Goal: Task Accomplishment & Management: Manage account settings

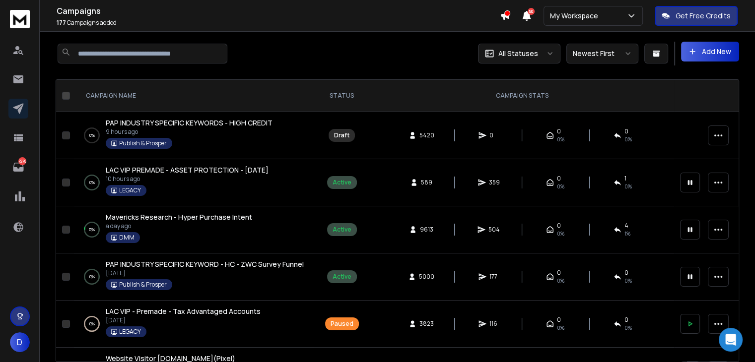
click at [304, 47] on div at bounding box center [227, 54] width 342 height 24
click at [14, 159] on link "7276" at bounding box center [18, 167] width 20 height 20
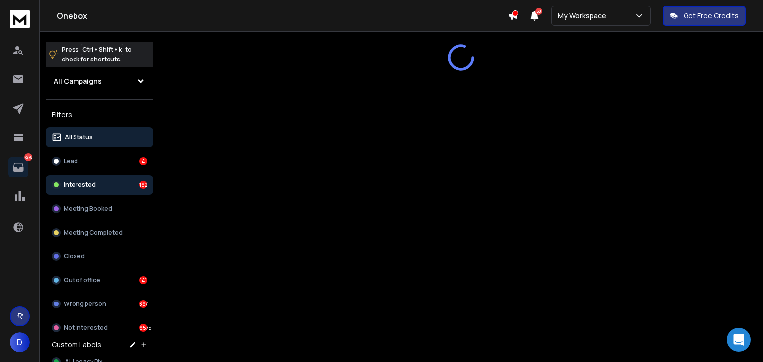
click at [101, 185] on button "Interested 162" at bounding box center [99, 185] width 107 height 20
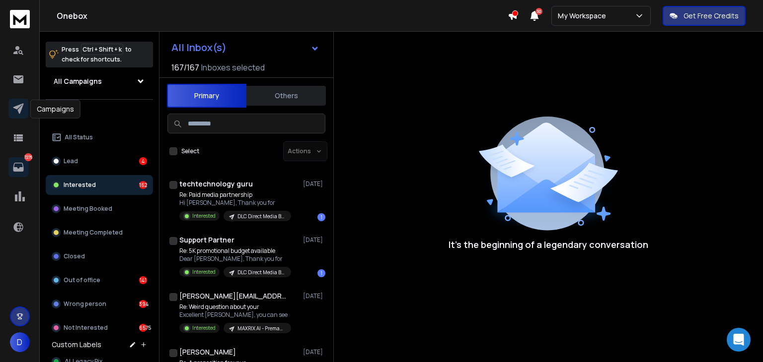
click at [11, 106] on link at bounding box center [18, 109] width 20 height 20
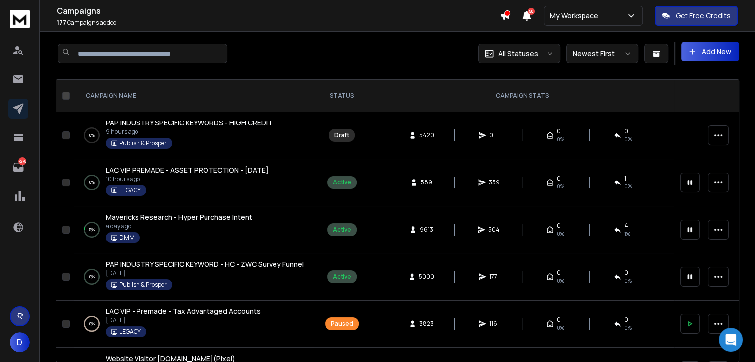
click at [386, 40] on div "Campaigns 177 Campaigns Added All Statuses Newest First Add New CAMPAIGN NAME S…" at bounding box center [398, 223] width 716 height 382
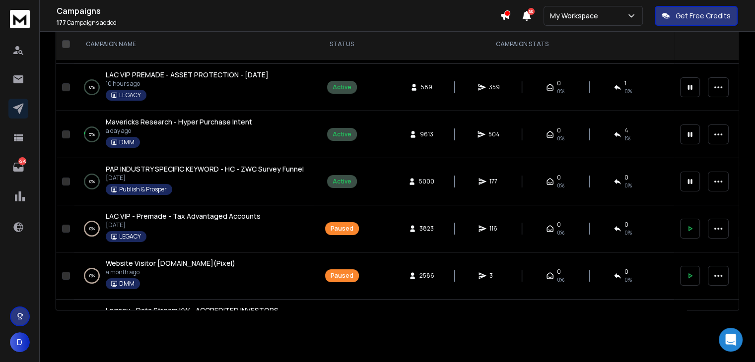
scroll to position [50, 0]
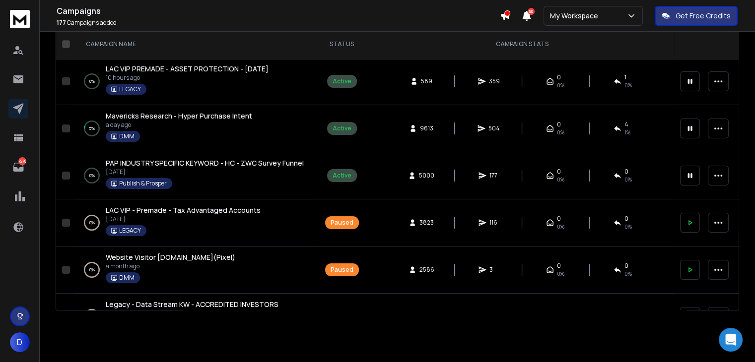
click at [418, 321] on div "Campaigns 177 Campaigns Added All Statuses Newest First Add New CAMPAIGN NAME S…" at bounding box center [398, 171] width 684 height 362
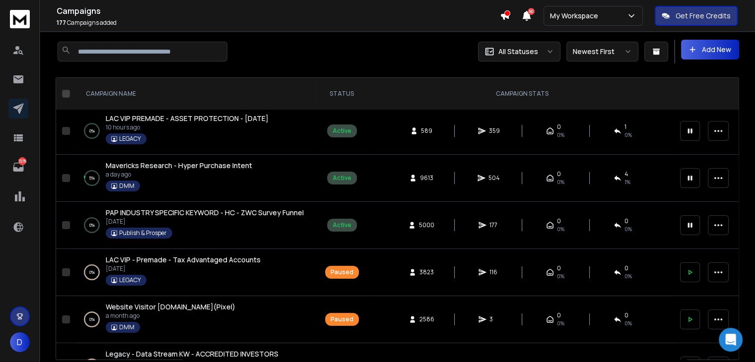
scroll to position [0, 0]
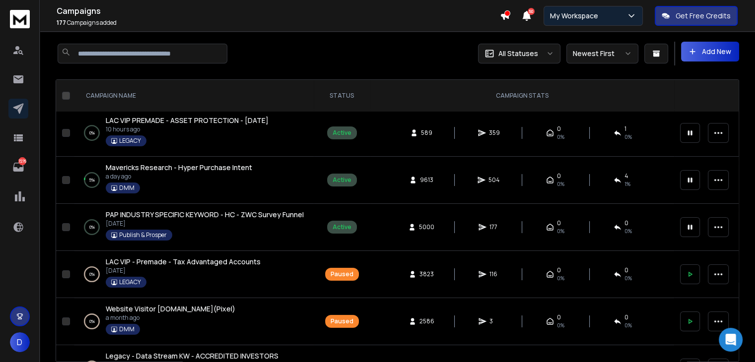
click at [587, 17] on p "My Workspace" at bounding box center [576, 16] width 52 height 10
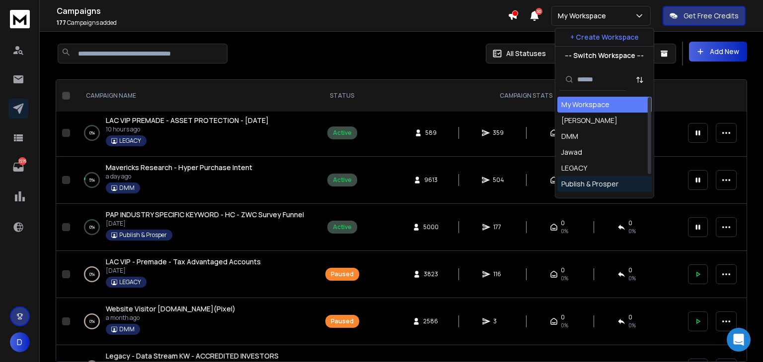
click at [582, 178] on div "Publish & Prosper" at bounding box center [604, 184] width 94 height 16
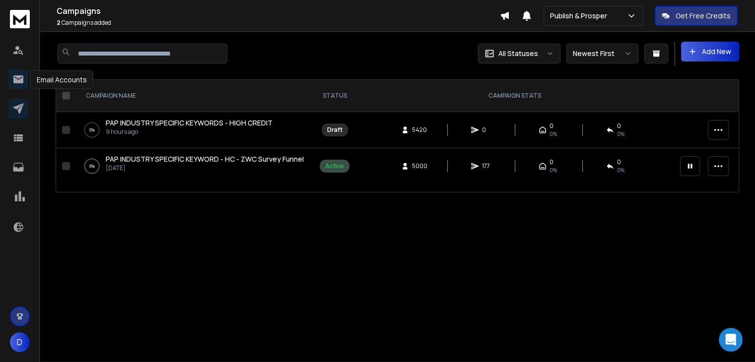
click at [17, 76] on icon at bounding box center [18, 79] width 10 height 8
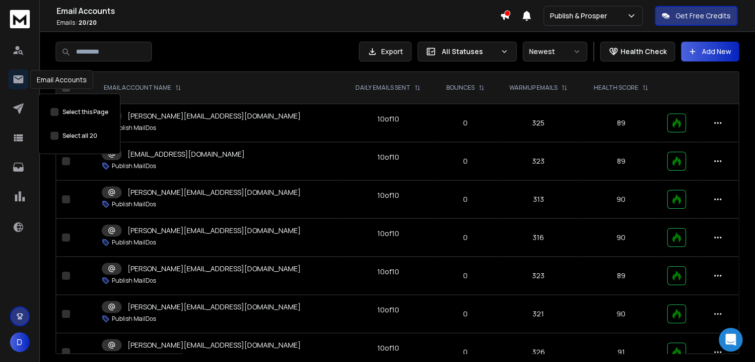
click at [60, 88] on body "Get only verified leads with our AI-powered Lead Finder, starting at $22/mo Try…" at bounding box center [377, 181] width 755 height 362
click at [66, 90] on button "Select this Page" at bounding box center [66, 88] width 8 height 8
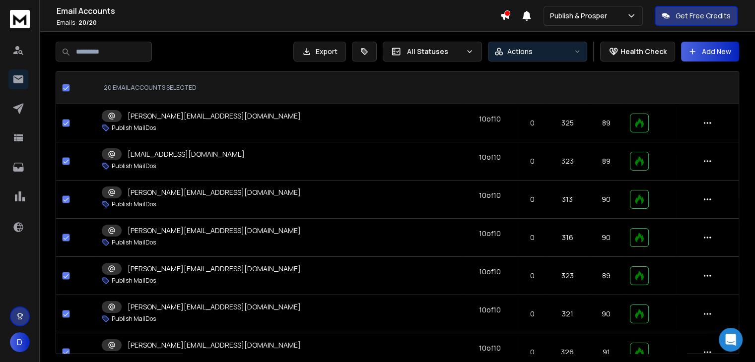
click at [554, 48] on div "Actions" at bounding box center [532, 52] width 75 height 10
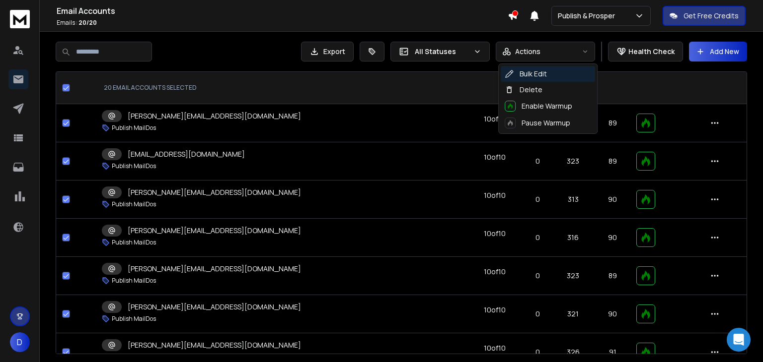
click at [518, 72] on div "Bulk Edit" at bounding box center [526, 74] width 42 height 10
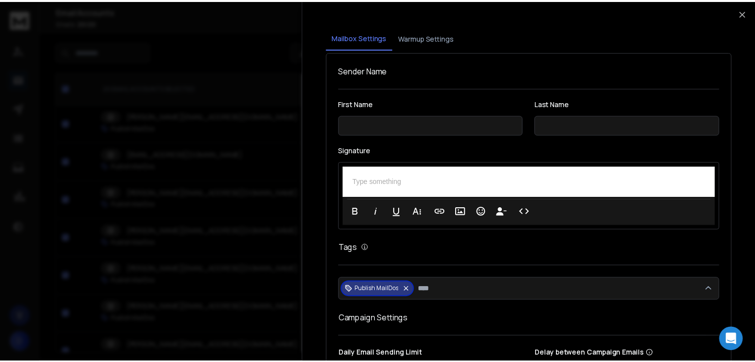
scroll to position [199, 0]
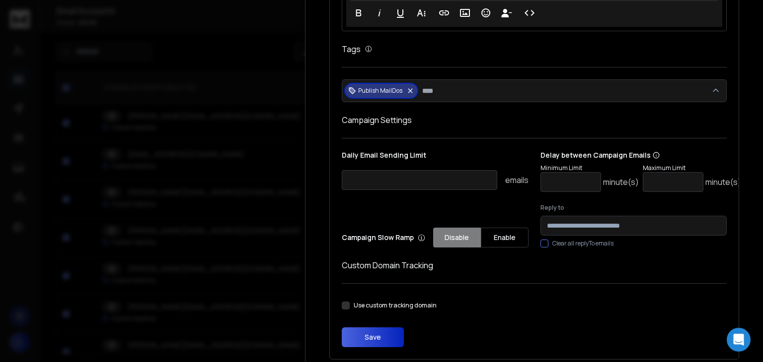
click at [394, 181] on input "number" at bounding box center [419, 180] width 155 height 20
type input "**"
click at [385, 341] on button "Save" at bounding box center [373, 338] width 62 height 20
click at [248, 171] on div at bounding box center [381, 181] width 763 height 362
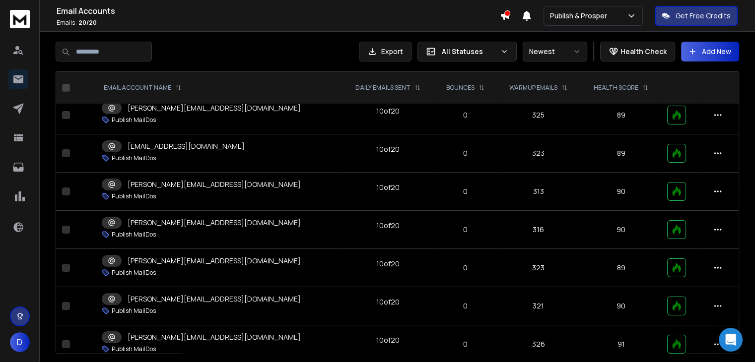
scroll to position [0, 0]
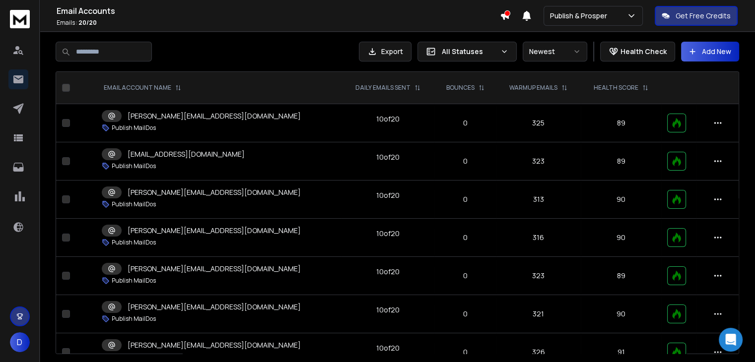
click at [244, 67] on div "Export All Statuses Newest Health Check Add New EMAIL ACCOUNT NAME DAILY EMAILS…" at bounding box center [398, 198] width 684 height 313
click at [612, 25] on div "Email Accounts Emails : 20 / 20 Publish & Prosper Get Free Credits" at bounding box center [377, 16] width 755 height 32
click at [604, 16] on p "Publish & Prosper" at bounding box center [580, 16] width 61 height 10
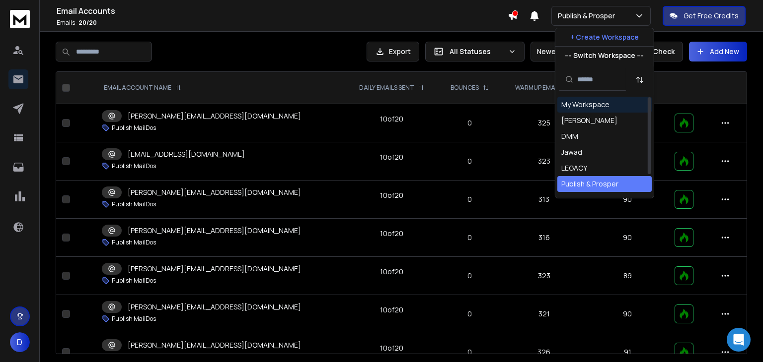
click at [579, 104] on div "My Workspace" at bounding box center [585, 105] width 48 height 10
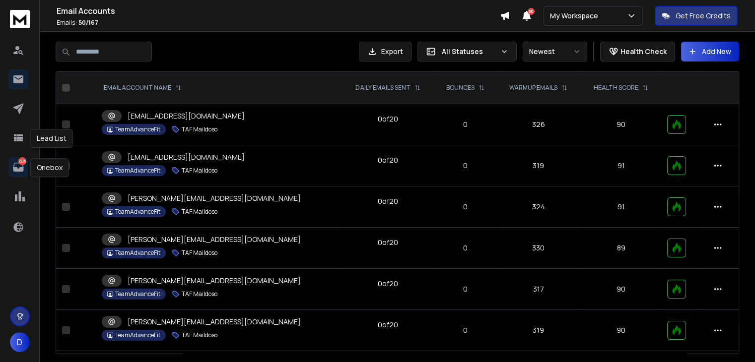
click at [15, 166] on icon at bounding box center [18, 167] width 12 height 12
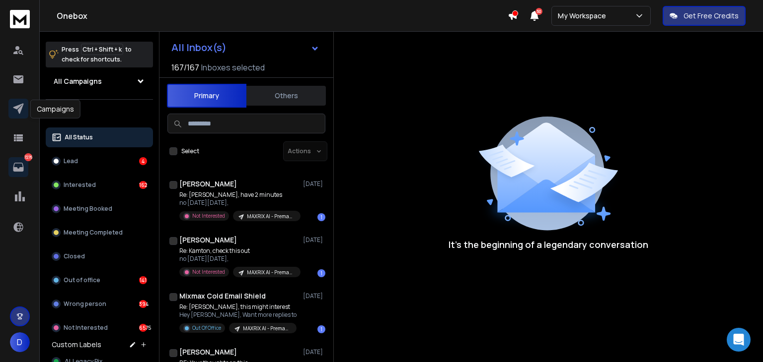
click at [23, 108] on icon at bounding box center [18, 109] width 12 height 12
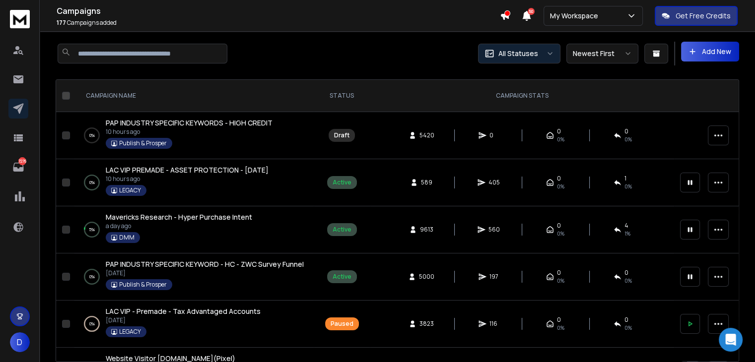
click at [525, 53] on p "All Statuses" at bounding box center [519, 54] width 40 height 10
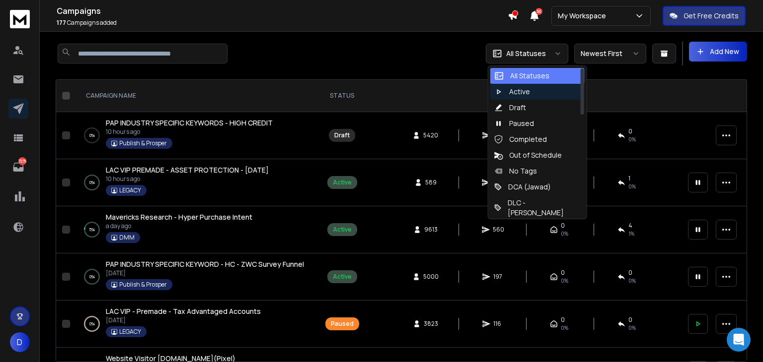
click at [520, 90] on div "Active" at bounding box center [512, 92] width 36 height 10
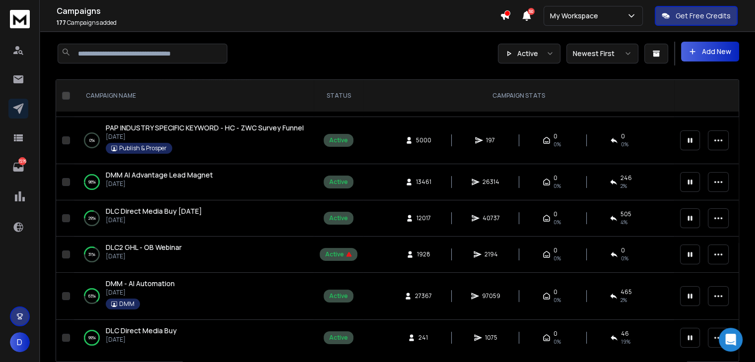
scroll to position [89, 0]
click at [687, 217] on button at bounding box center [690, 219] width 20 height 20
click at [688, 252] on icon at bounding box center [690, 254] width 4 height 5
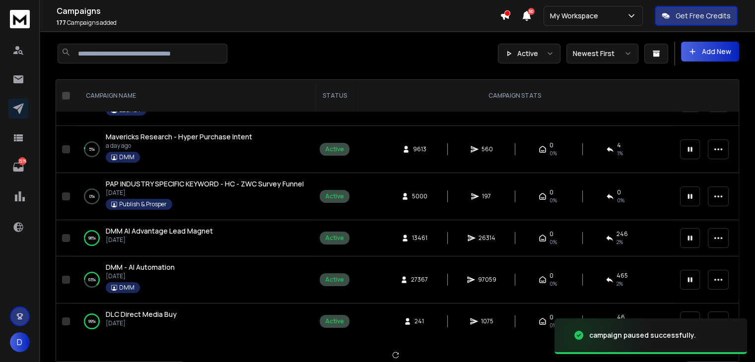
scroll to position [17, 0]
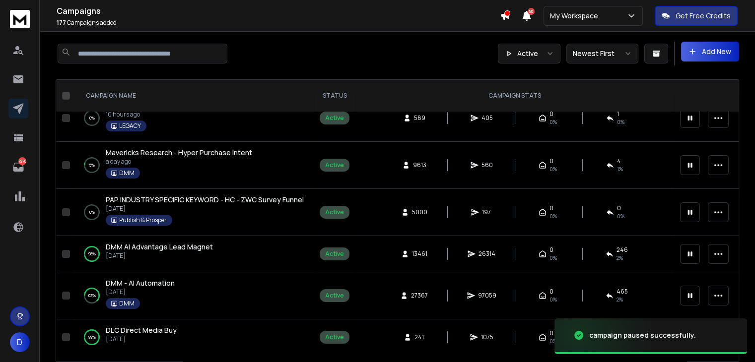
click at [682, 239] on td at bounding box center [706, 254] width 65 height 36
click at [686, 292] on icon at bounding box center [690, 295] width 9 height 9
click at [686, 255] on icon at bounding box center [690, 254] width 9 height 9
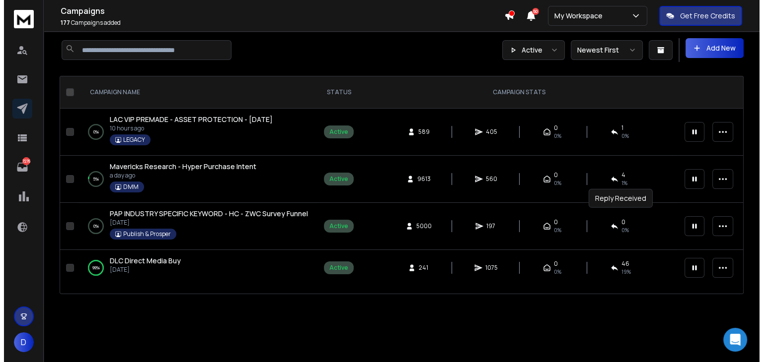
scroll to position [0, 0]
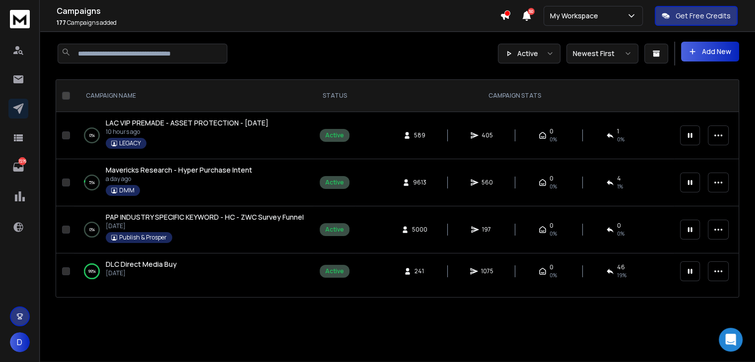
click at [687, 279] on button at bounding box center [690, 272] width 20 height 20
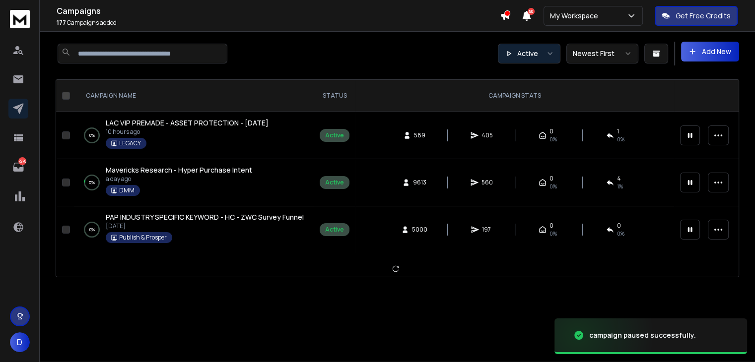
click at [533, 51] on p "Active" at bounding box center [527, 54] width 21 height 10
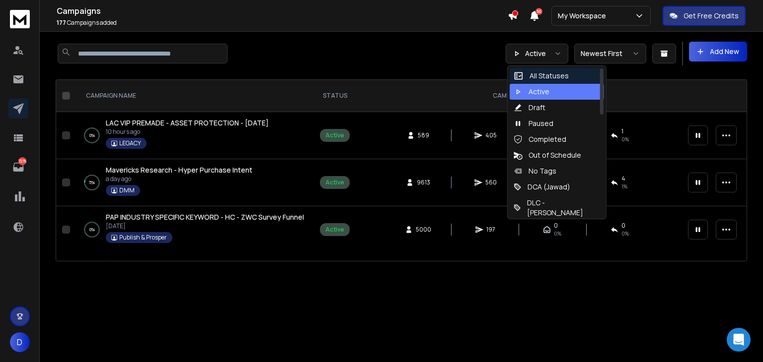
click at [526, 76] on div "All Statuses" at bounding box center [540, 76] width 55 height 10
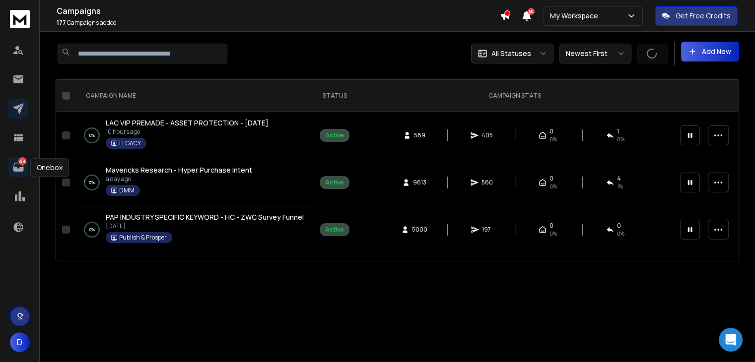
click at [26, 164] on p "7276" at bounding box center [22, 161] width 8 height 8
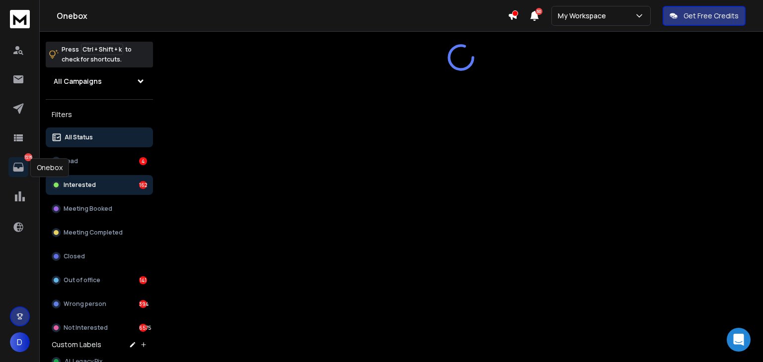
click at [83, 175] on button "Interested 162" at bounding box center [99, 185] width 107 height 20
